Goal: Find specific page/section: Find specific page/section

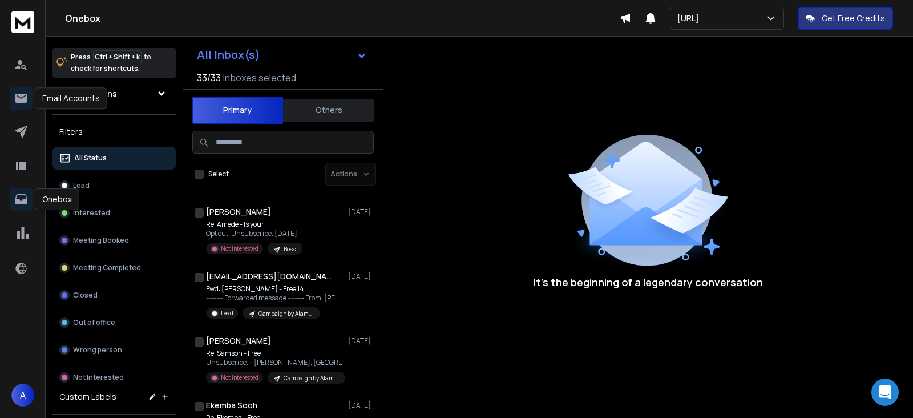
click at [29, 104] on link at bounding box center [21, 98] width 23 height 23
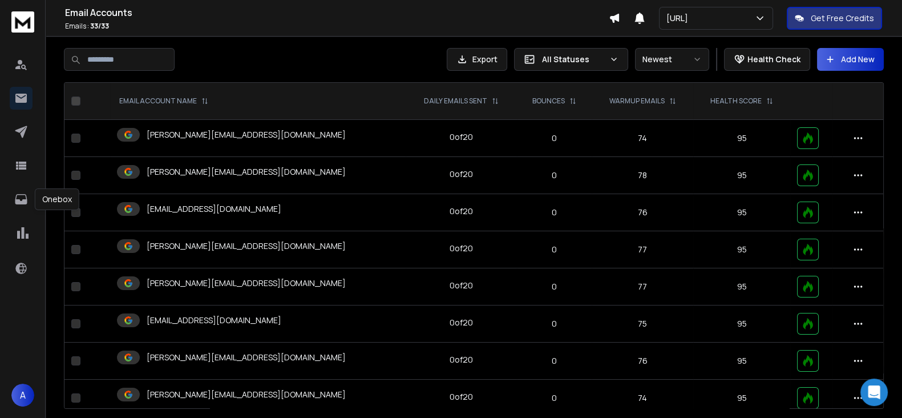
click at [25, 209] on link at bounding box center [21, 199] width 23 height 23
